Goal: Information Seeking & Learning: Check status

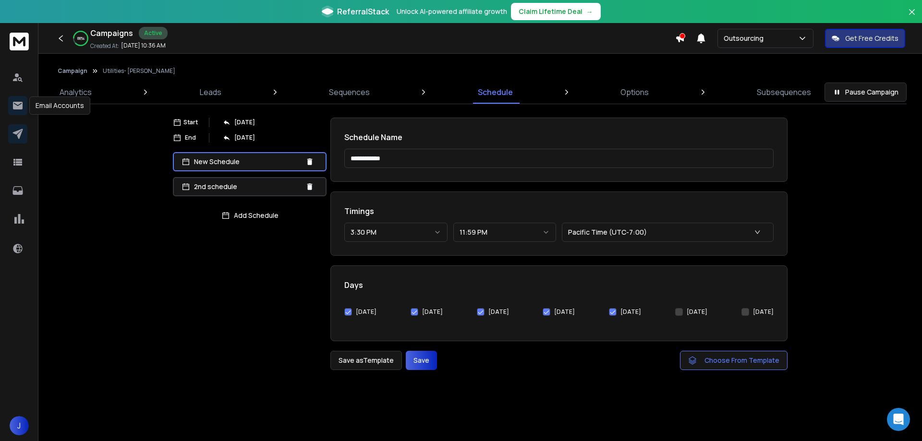
click at [19, 106] on icon at bounding box center [18, 106] width 10 height 8
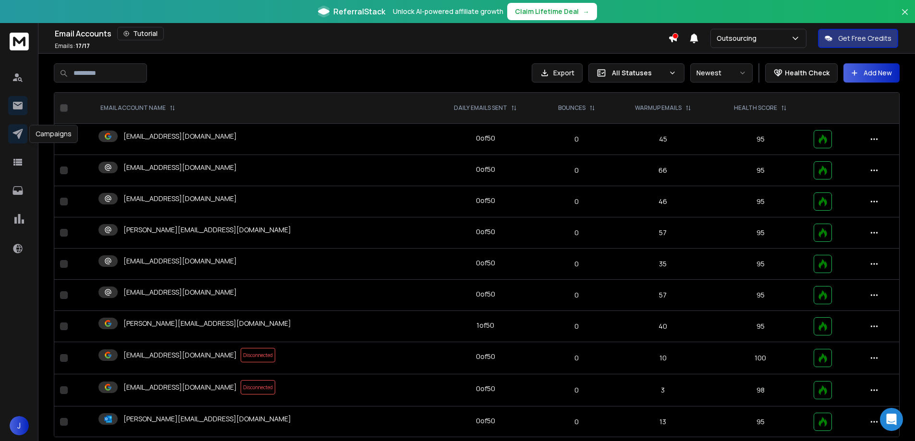
click at [19, 125] on link at bounding box center [17, 133] width 19 height 19
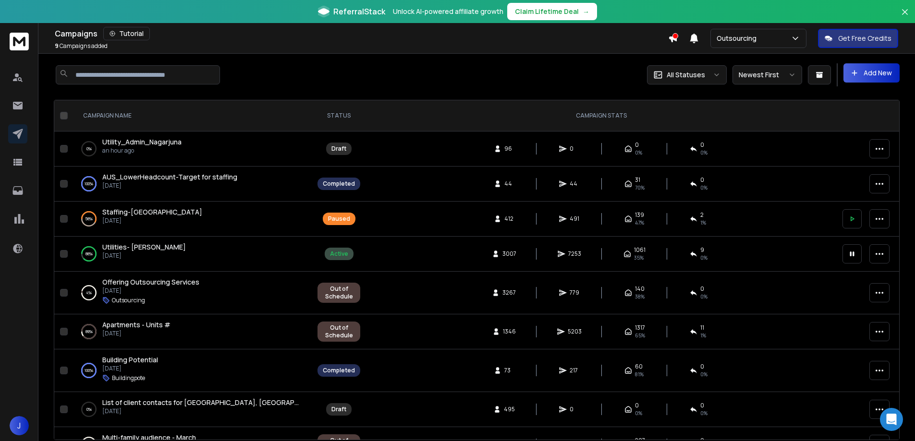
click at [133, 215] on span "Staffing-[GEOGRAPHIC_DATA]" at bounding box center [152, 211] width 100 height 9
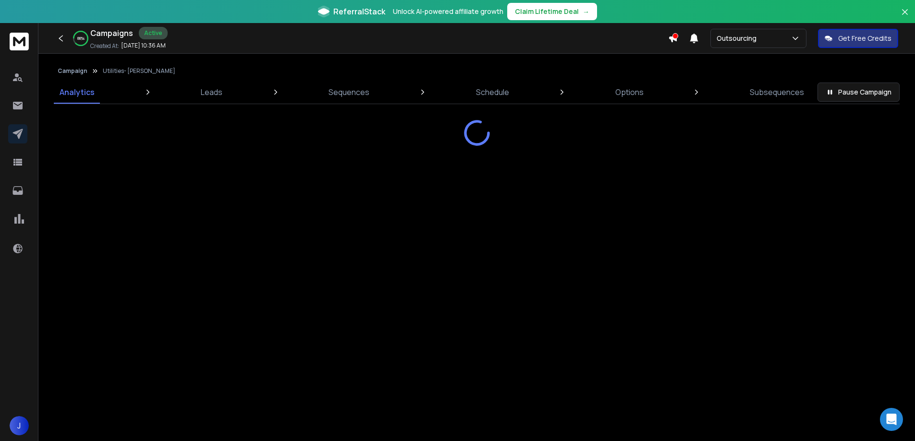
click at [135, 208] on div at bounding box center [477, 338] width 838 height 441
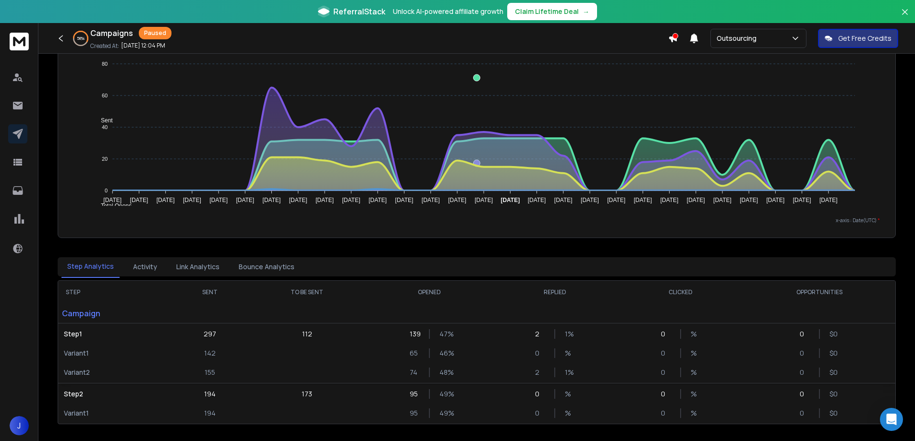
scroll to position [242, 0]
drag, startPoint x: 315, startPoint y: 330, endPoint x: 169, endPoint y: 335, distance: 146.1
click at [169, 335] on tr "Step 1 Variant 1 Variant 2 297 142 155 112 139 47 % 65 46 % 74 48 % 2 1 % 0 % 2…" at bounding box center [476, 353] width 837 height 60
click at [169, 335] on td "Step 1 Variant 1 Variant 2" at bounding box center [115, 353] width 114 height 60
click at [61, 38] on icon at bounding box center [61, 38] width 9 height 9
